Goal: Communication & Community: Connect with others

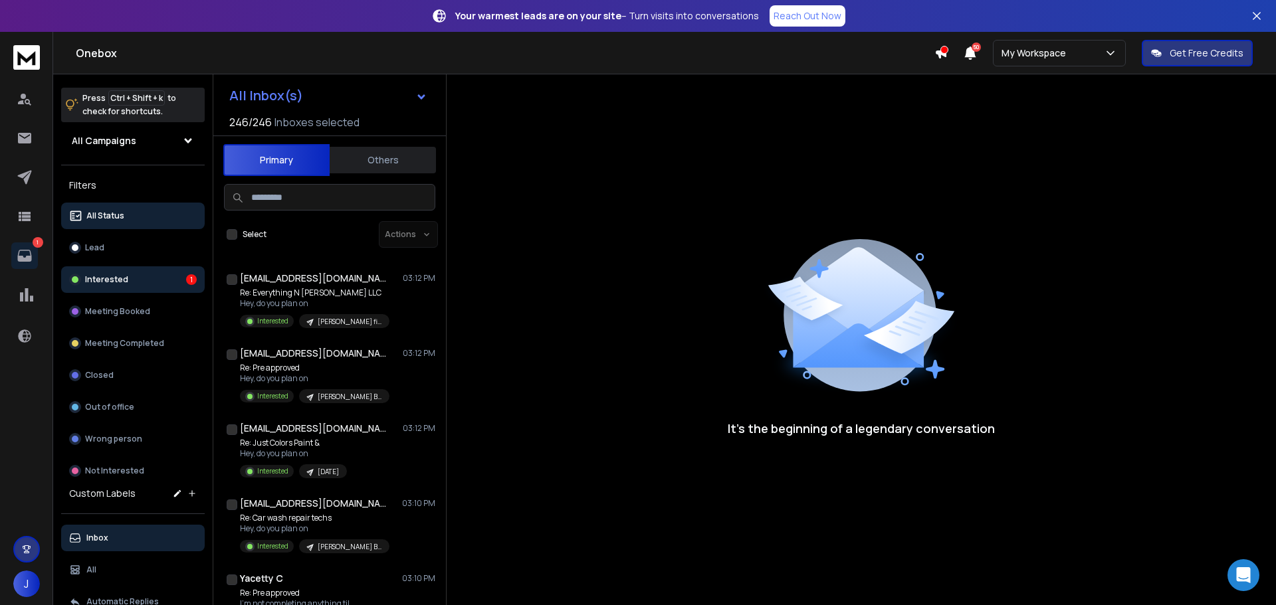
click at [155, 284] on button "Interested 1" at bounding box center [133, 279] width 144 height 27
